Goal: Task Accomplishment & Management: Manage account settings

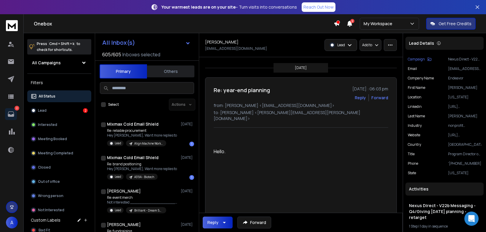
scroll to position [114, 0]
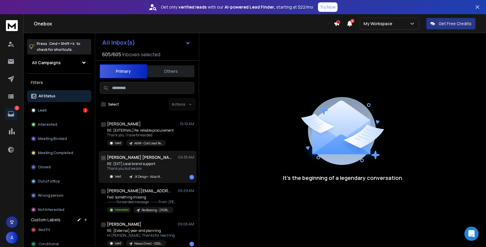
click at [151, 169] on p "Thank you but we are" at bounding box center [136, 168] width 59 height 5
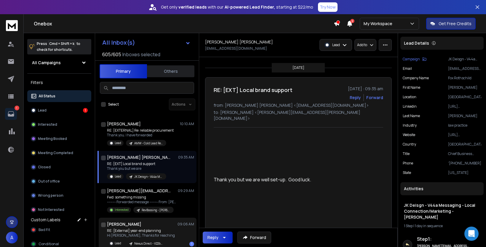
click at [162, 230] on p "RE: [External] year-end planning" at bounding box center [141, 231] width 68 height 5
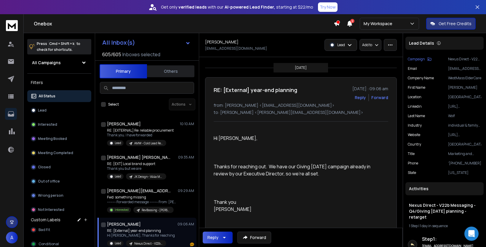
drag, startPoint x: 398, startPoint y: 87, endPoint x: 399, endPoint y: 95, distance: 7.7
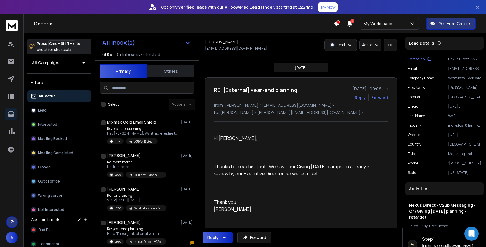
scroll to position [165, 0]
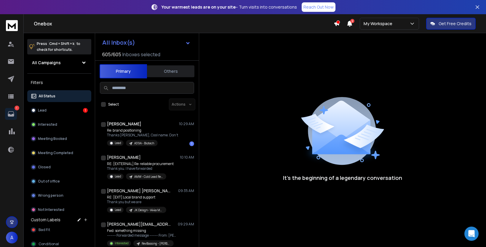
drag, startPoint x: 199, startPoint y: 128, endPoint x: 199, endPoint y: 133, distance: 5.0
click at [199, 133] on div "It’s the beginning of a legendary conversation" at bounding box center [342, 138] width 287 height 210
click at [481, 211] on div "It’s the beginning of a legendary conversation" at bounding box center [342, 138] width 287 height 210
click at [388, 24] on p "My Workspace" at bounding box center [378, 24] width 31 height 6
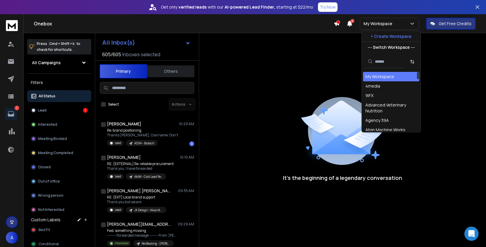
click at [377, 77] on div "My Workspace" at bounding box center [379, 77] width 29 height 6
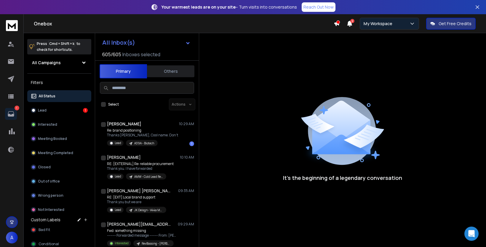
click at [377, 22] on p "My Workspace" at bounding box center [378, 24] width 31 height 6
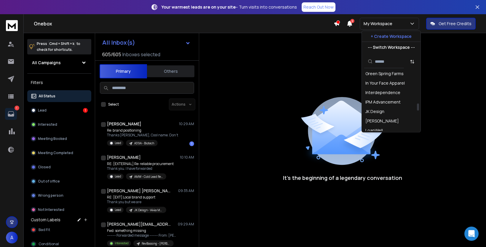
drag, startPoint x: 418, startPoint y: 77, endPoint x: 408, endPoint y: 110, distance: 34.8
click at [420, 109] on div "My Workspace 4media 9iFX Advanced Veterinary Nutrition Agency 39A Align Machine…" at bounding box center [391, 102] width 59 height 62
click at [387, 106] on div "JK Design" at bounding box center [391, 110] width 56 height 9
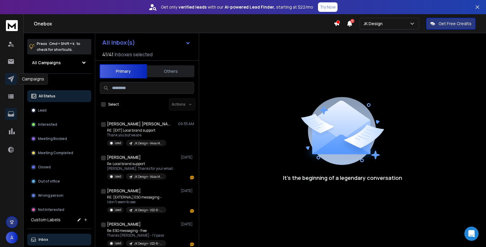
click at [10, 83] on link at bounding box center [11, 79] width 12 height 12
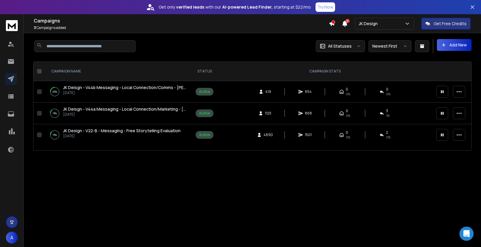
click at [104, 131] on span "JK Design - V22-B - Messaging - Free Storytelling Evaluation" at bounding box center [122, 131] width 118 height 6
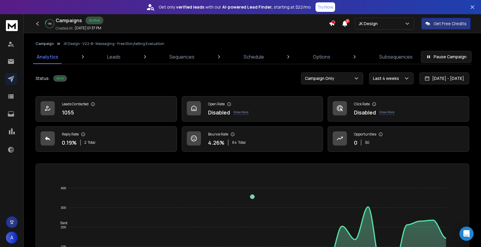
click at [127, 57] on div "Analytics Leads Sequences Schedule Options Subsequences" at bounding box center [224, 57] width 383 height 14
click at [122, 57] on link "Leads" at bounding box center [114, 57] width 20 height 14
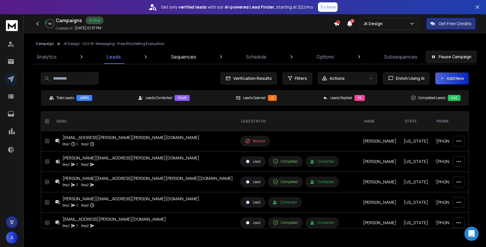
click at [180, 57] on p "Sequences" at bounding box center [183, 56] width 25 height 7
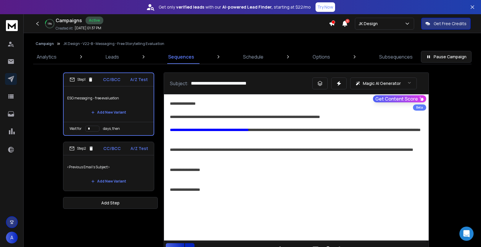
drag, startPoint x: 273, startPoint y: 82, endPoint x: 232, endPoint y: 87, distance: 41.2
click at [227, 85] on input "**********" at bounding box center [249, 83] width 116 height 7
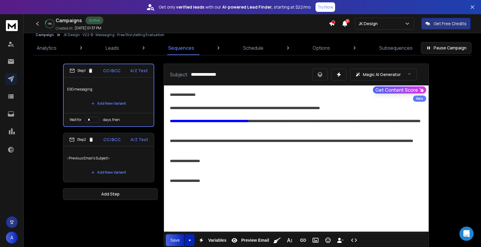
scroll to position [19, 0]
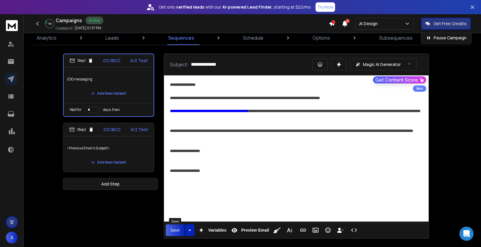
type input "**********"
click at [114, 147] on p "<Previous Email's Subject>" at bounding box center [109, 148] width 84 height 17
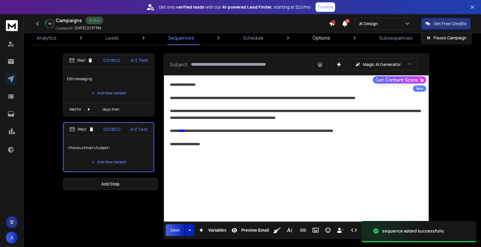
click at [327, 41] on p "Options" at bounding box center [321, 37] width 17 height 7
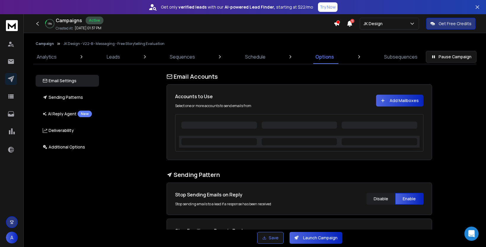
click at [456, 81] on div "Email Accounts Accounts to Use Select one or more accounts to send emails from …" at bounding box center [302, 151] width 389 height 157
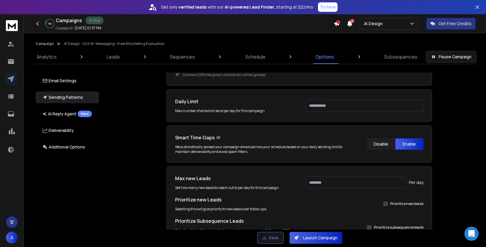
scroll to position [296, 0]
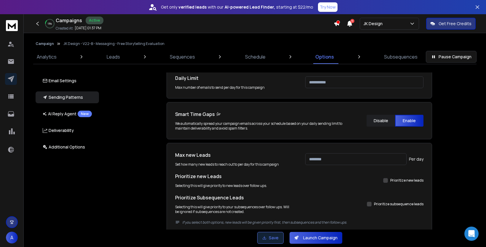
click at [263, 238] on polyline "submit" at bounding box center [264, 238] width 2 height 1
click at [10, 78] on icon at bounding box center [11, 79] width 6 height 6
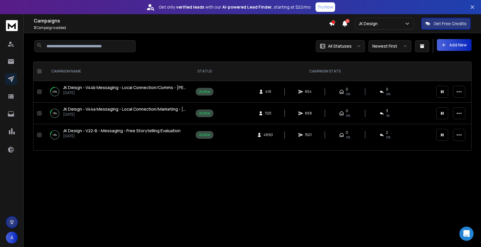
click at [103, 110] on span "JK Deisgn - V44a Messaging - Local Connection/Marketing - [PERSON_NAME]" at bounding box center [139, 109] width 152 height 6
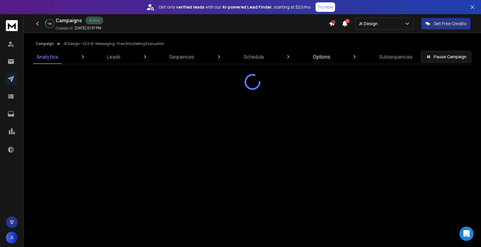
click at [317, 56] on p "Options" at bounding box center [321, 56] width 17 height 7
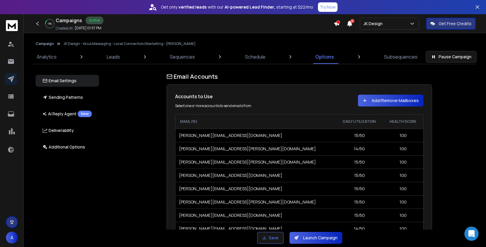
click at [477, 95] on div "Email Accounts Accounts to Use Select one or more accounts to send emails from …" at bounding box center [302, 151] width 389 height 157
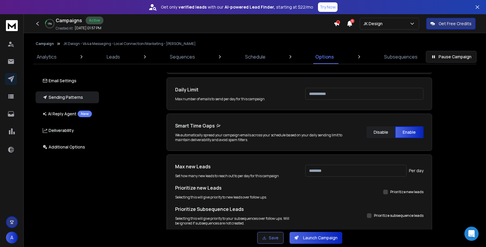
scroll to position [296, 0]
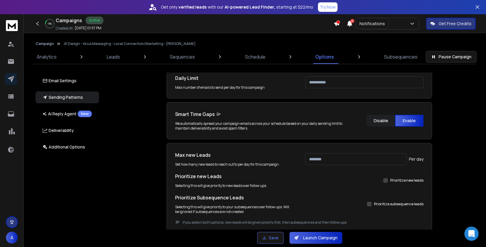
click at [370, 24] on div "Notifications" at bounding box center [371, 23] width 33 height 11
click at [413, 24] on icon "button" at bounding box center [412, 24] width 6 height 6
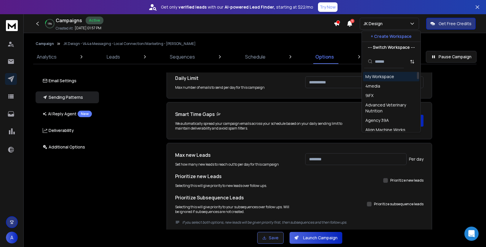
click at [387, 77] on div "My Workspace" at bounding box center [379, 77] width 29 height 6
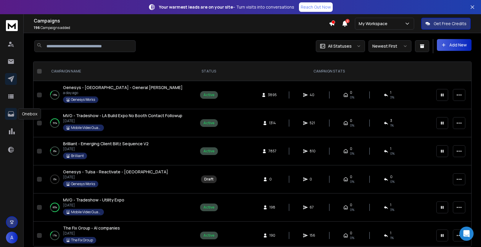
click at [8, 115] on icon at bounding box center [11, 113] width 6 height 5
